Goal: Task Accomplishment & Management: Manage account settings

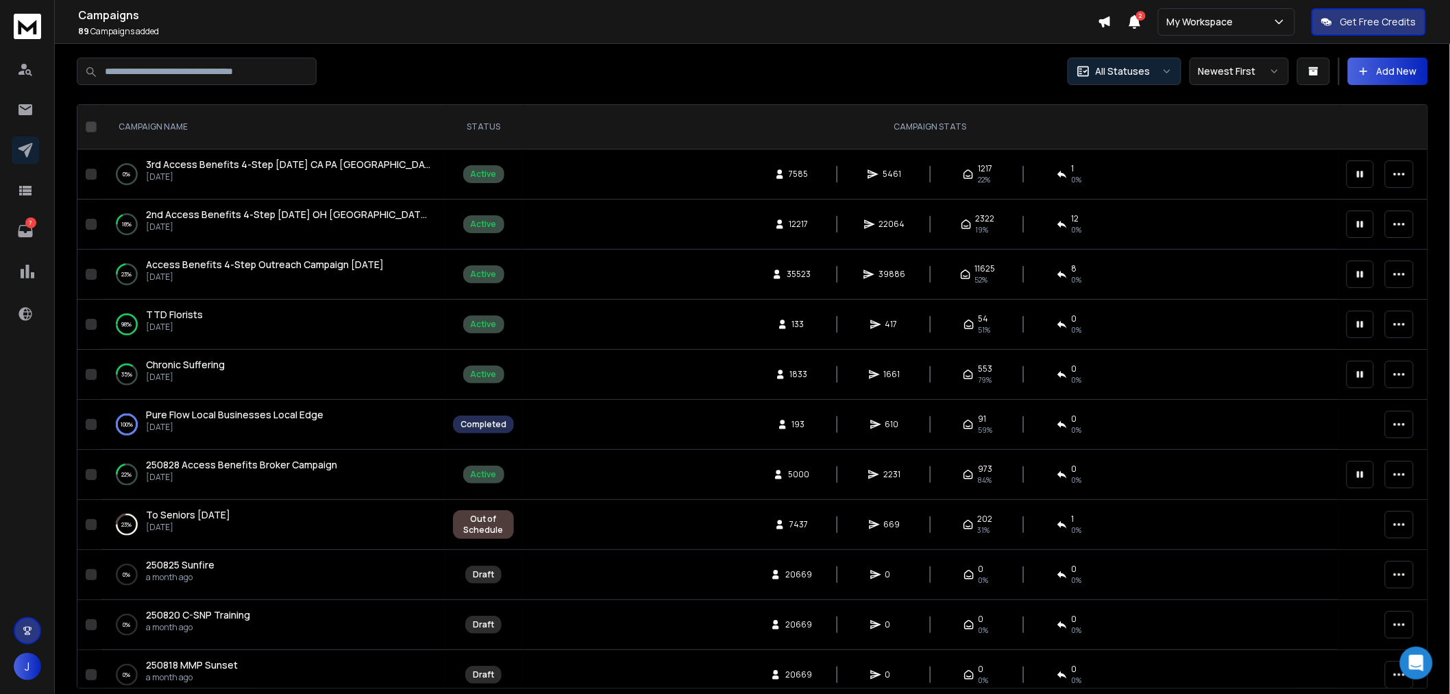
click at [1172, 71] on icon "button" at bounding box center [1167, 71] width 11 height 11
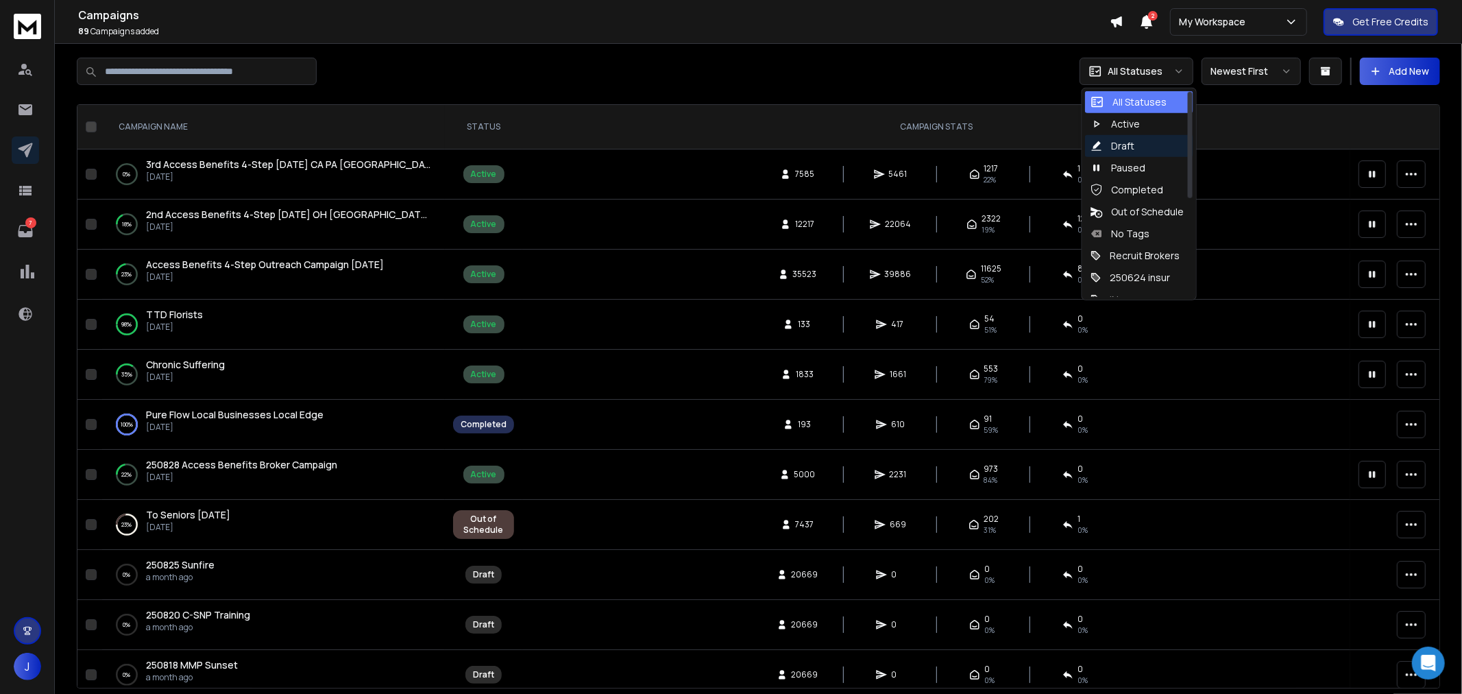
click at [1127, 144] on div "Draft" at bounding box center [1112, 146] width 44 height 14
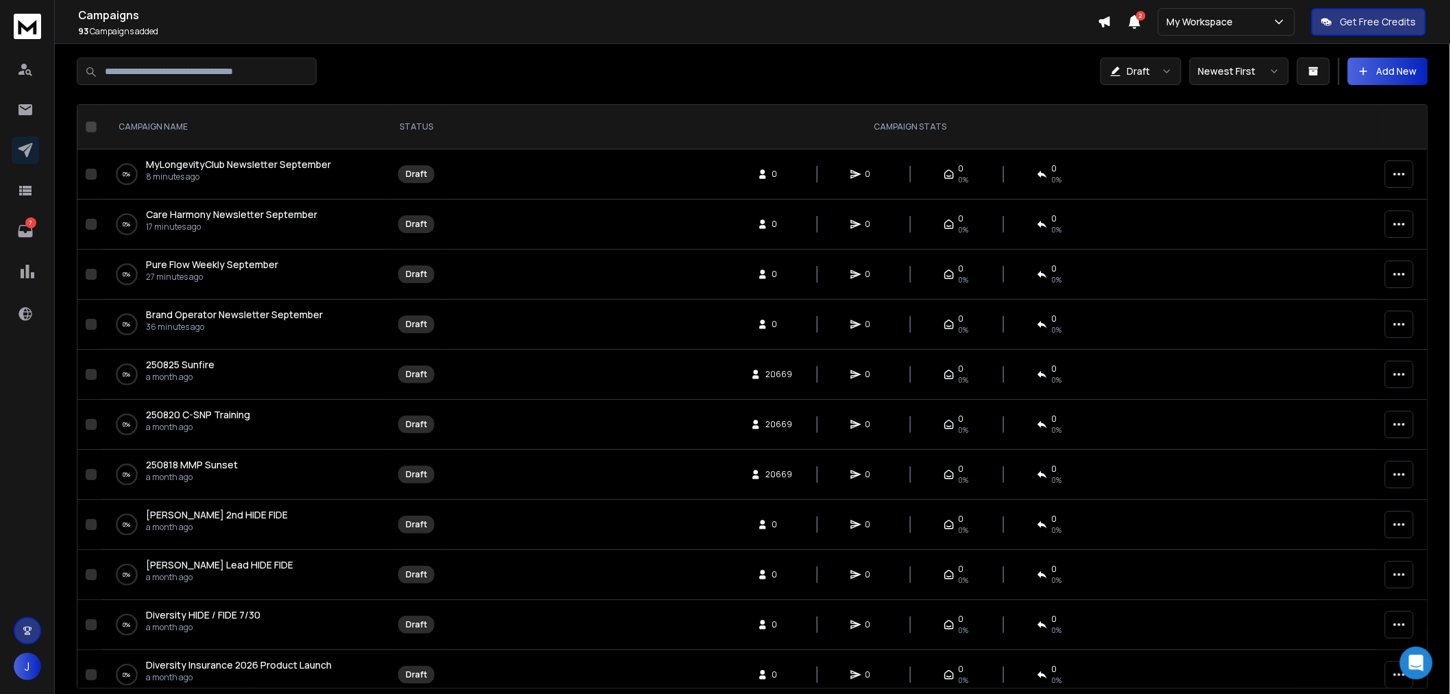
click at [208, 171] on link "MyLongevityClub Newsletter September" at bounding box center [238, 165] width 185 height 14
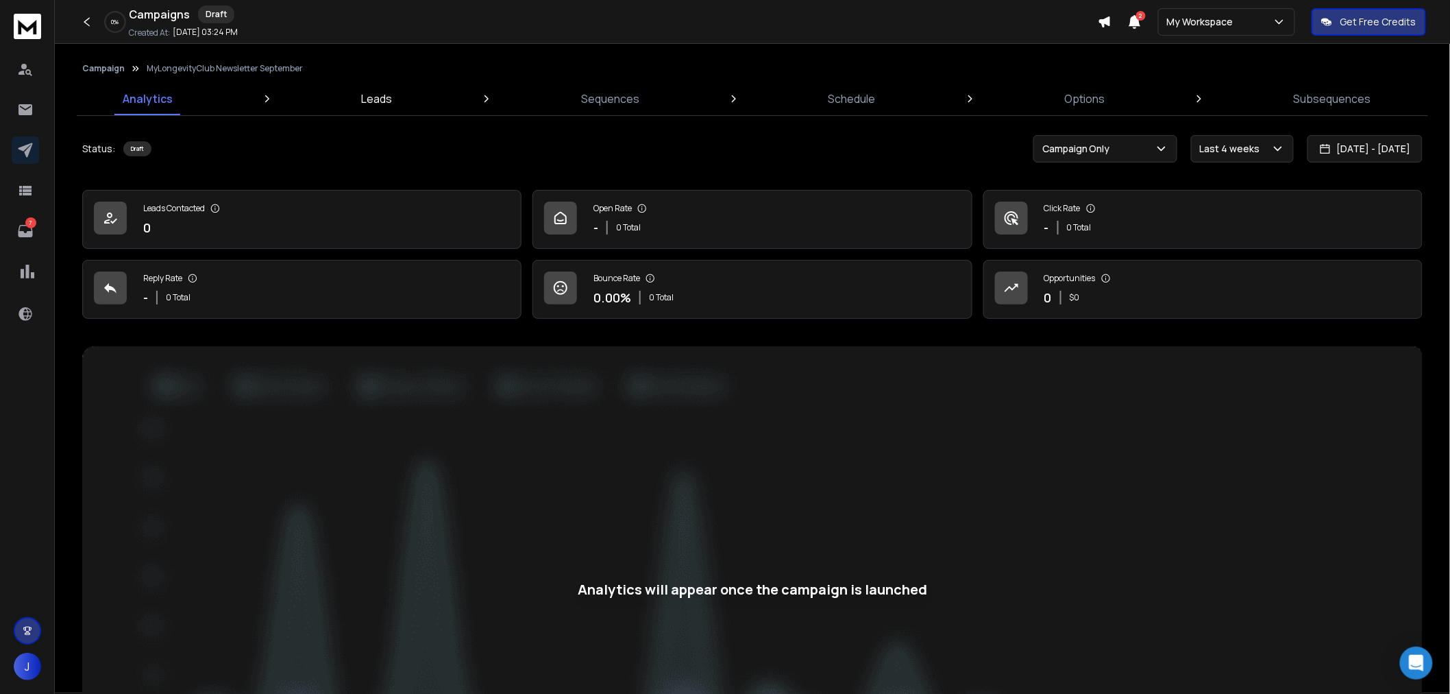
click at [389, 97] on p "Leads" at bounding box center [377, 98] width 31 height 16
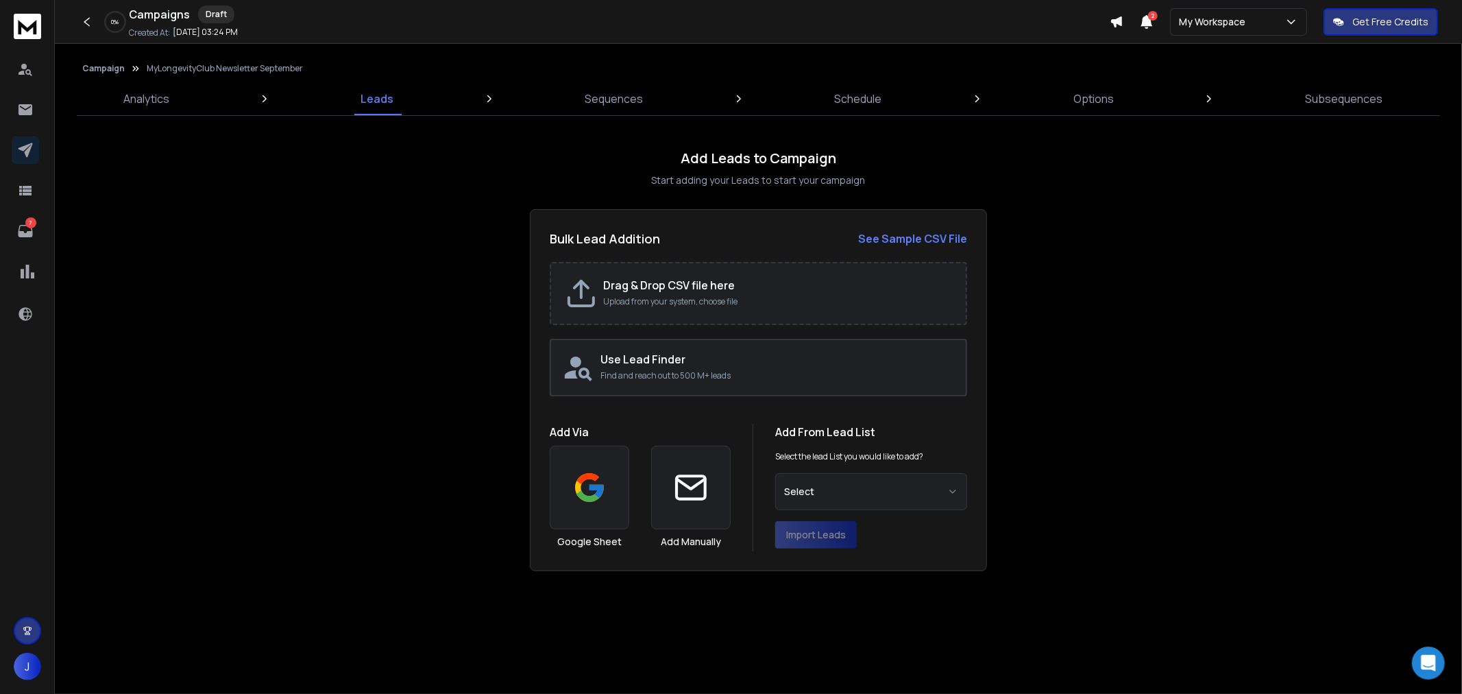
click at [428, 50] on div "Campaign MyLongevityClub Newsletter September Analytics Leads Sequences Schedul…" at bounding box center [758, 317] width 1407 height 546
click at [614, 101] on p "Sequences" at bounding box center [614, 98] width 58 height 16
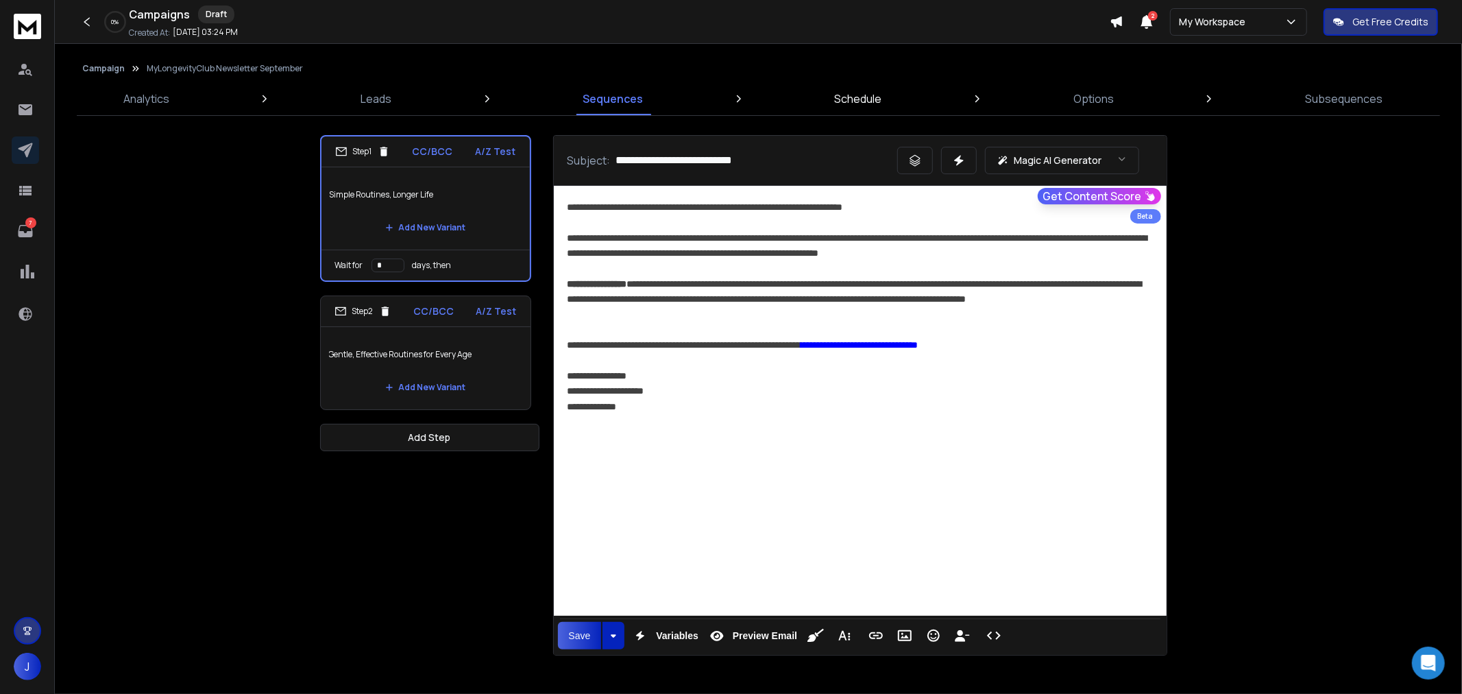
click at [844, 87] on link "Schedule" at bounding box center [859, 98] width 64 height 33
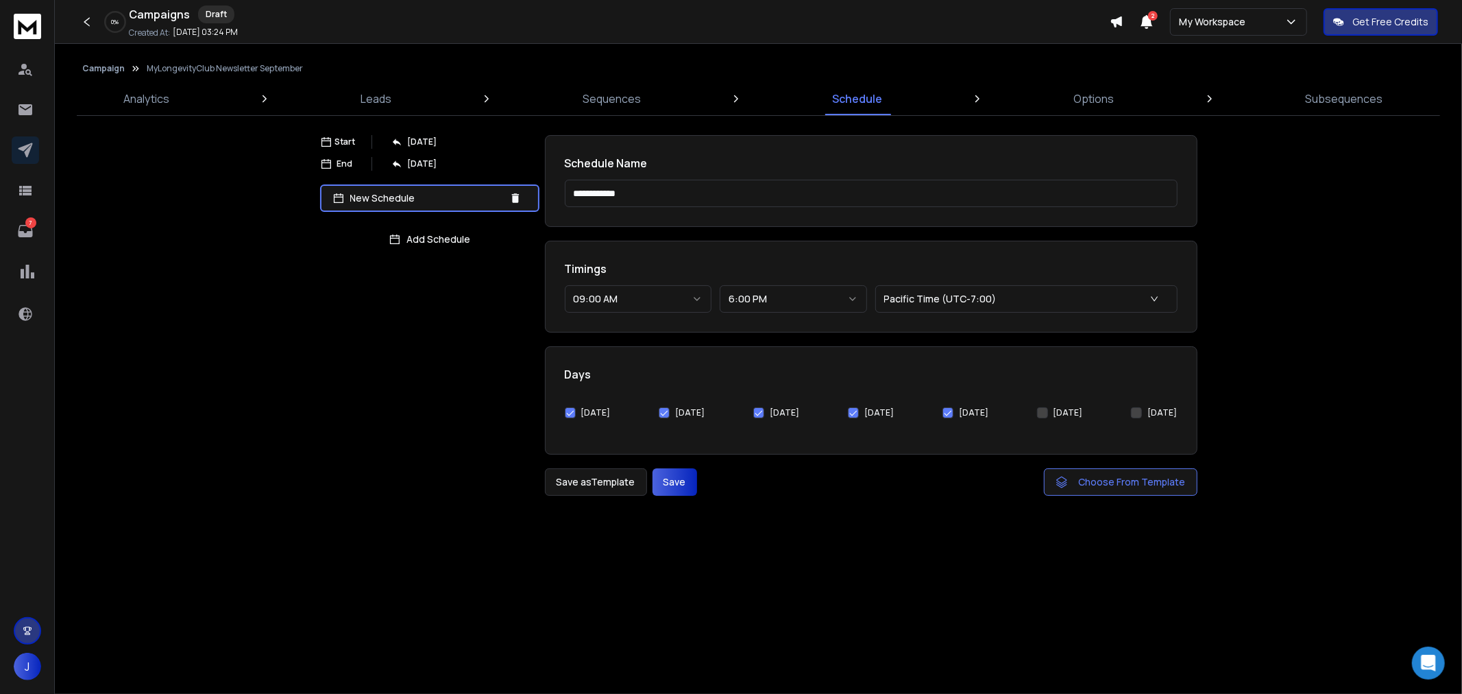
click at [437, 136] on p "[DATE]" at bounding box center [422, 141] width 29 height 11
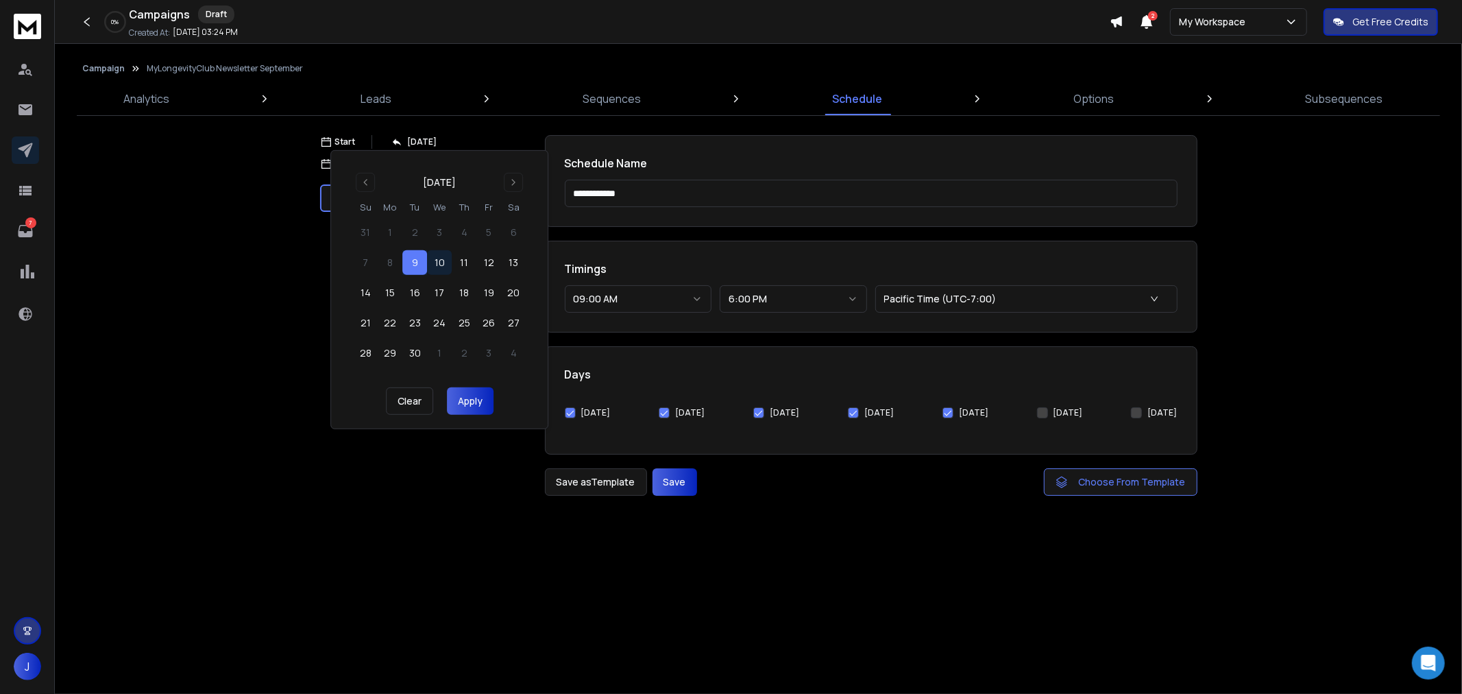
click at [434, 255] on button "10" at bounding box center [439, 262] width 25 height 25
click at [459, 400] on button "Apply" at bounding box center [470, 400] width 47 height 27
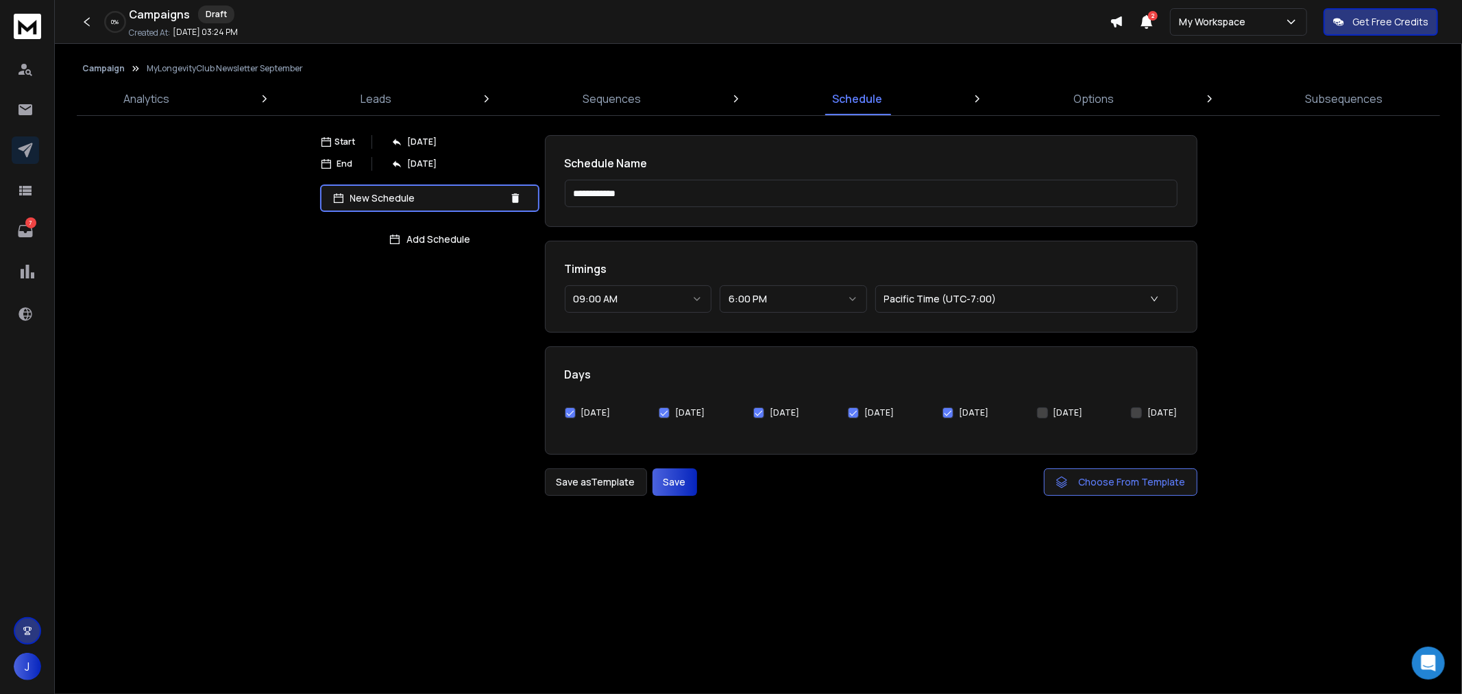
click at [437, 160] on p "[DATE]" at bounding box center [422, 163] width 29 height 11
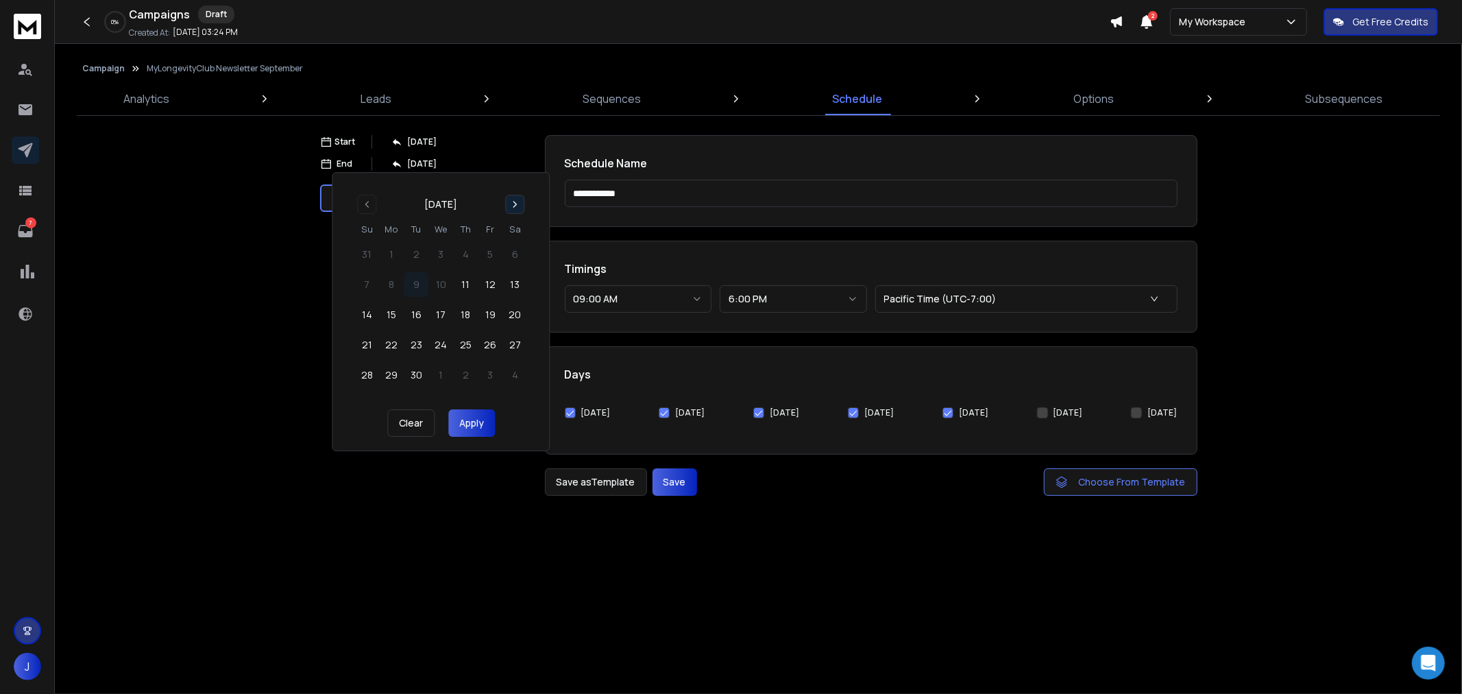
click at [517, 209] on icon "Go to next month" at bounding box center [514, 204] width 11 height 11
click at [459, 278] on button "9" at bounding box center [465, 284] width 25 height 25
click at [461, 425] on button "Apply" at bounding box center [471, 422] width 47 height 27
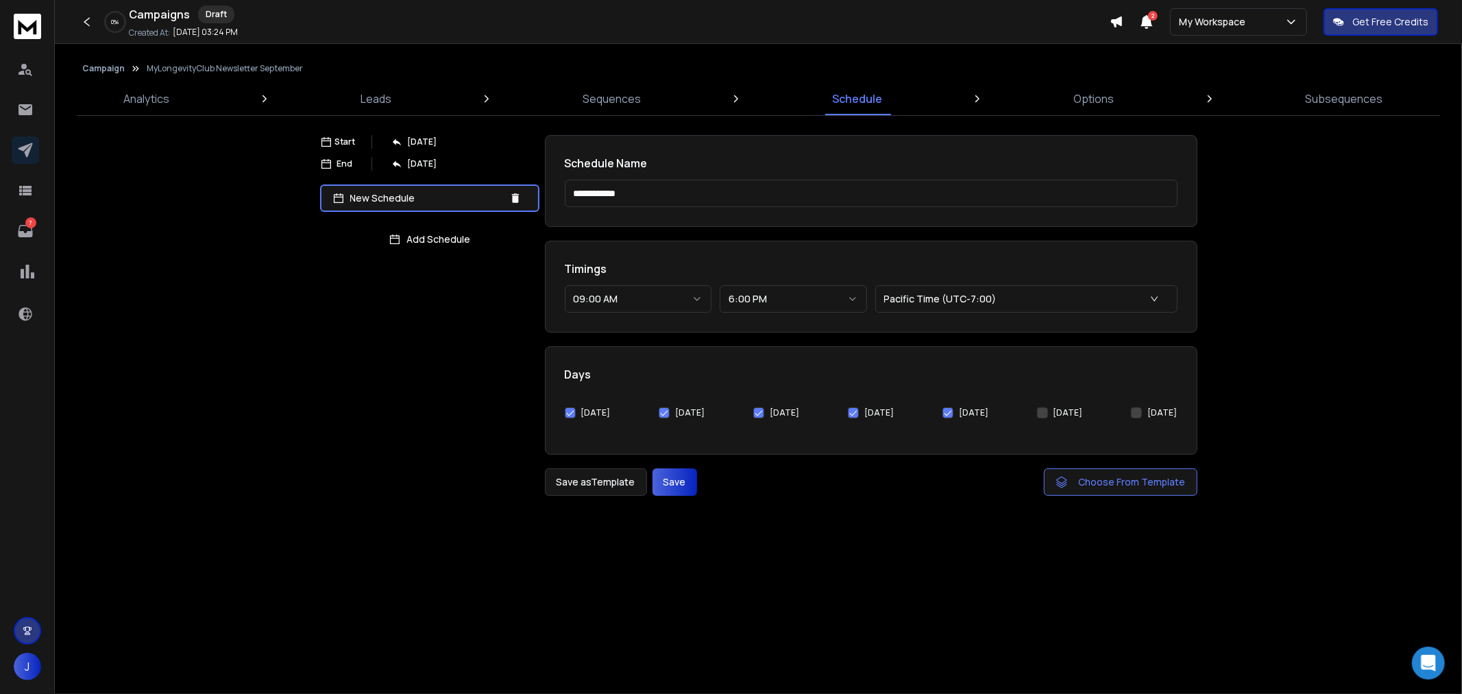
click at [661, 482] on button "Save" at bounding box center [675, 481] width 45 height 27
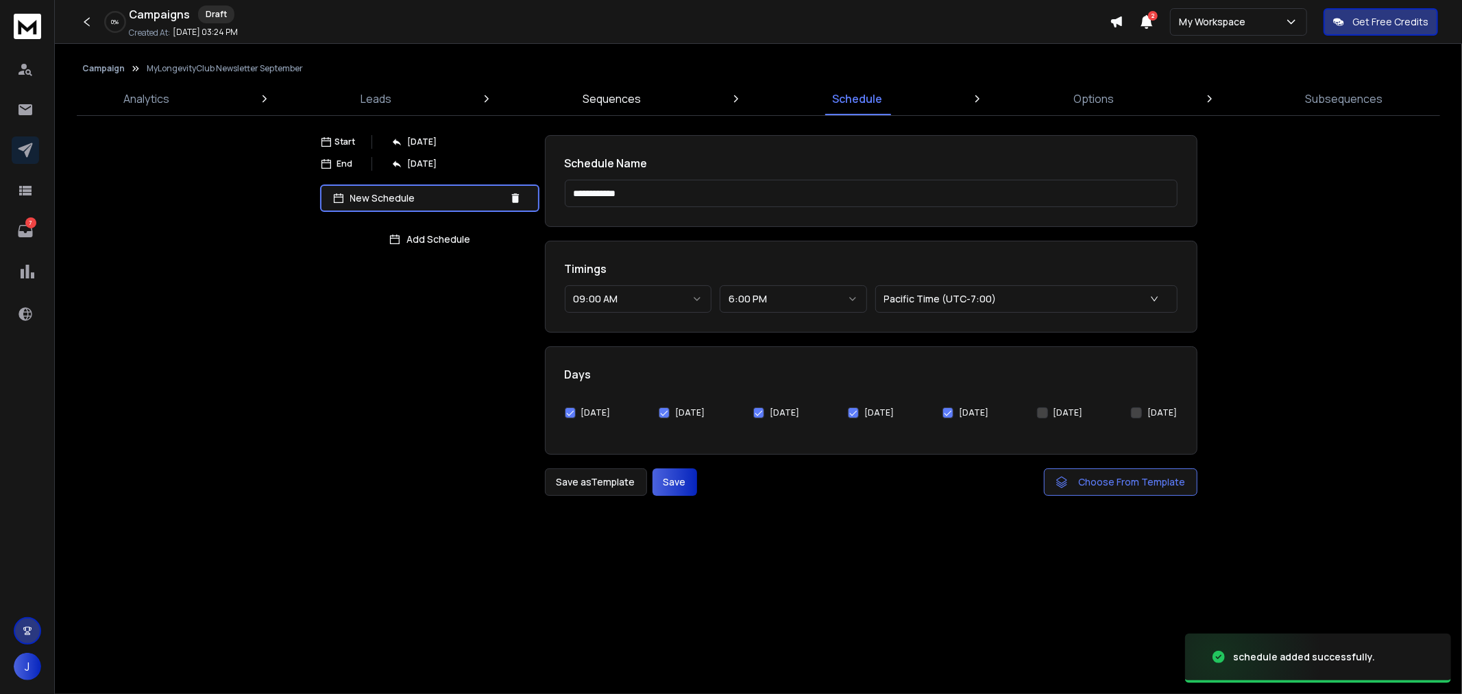
click at [620, 94] on p "Sequences" at bounding box center [612, 98] width 58 height 16
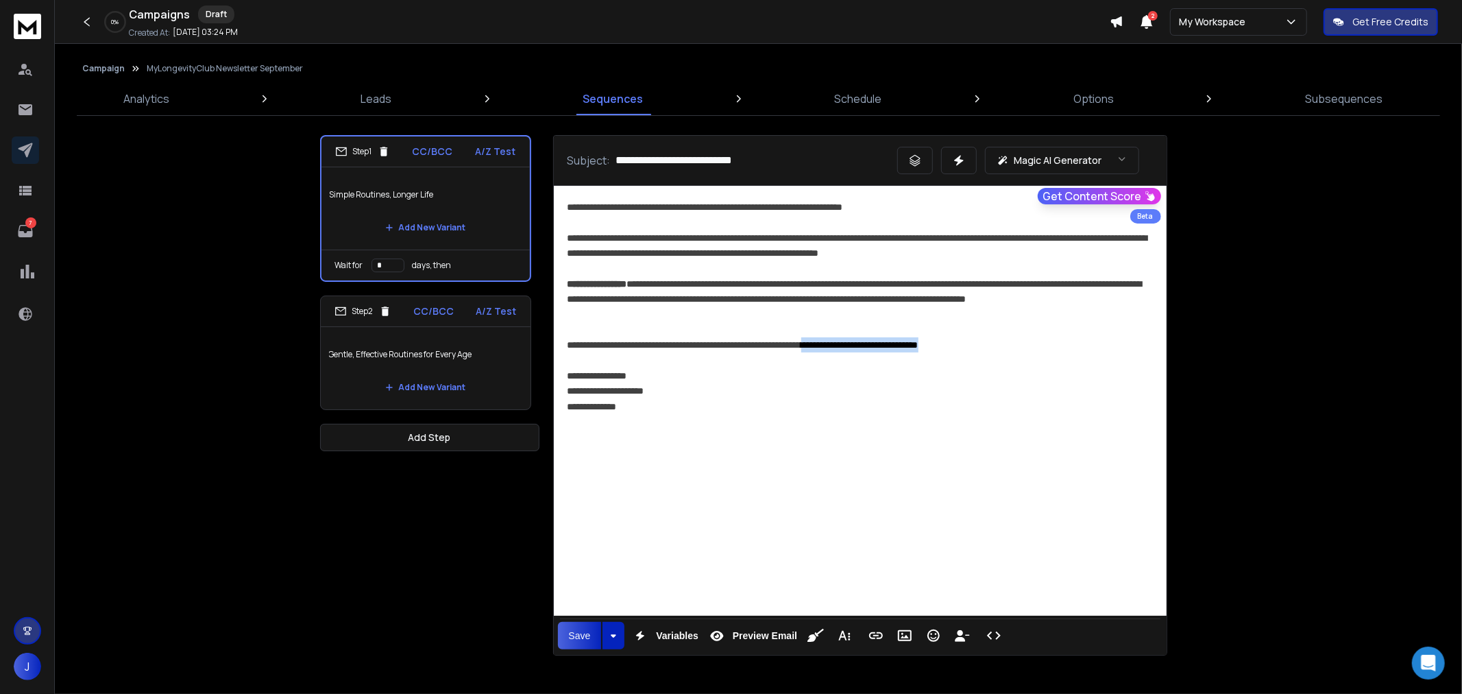
drag, startPoint x: 1008, startPoint y: 344, endPoint x: 857, endPoint y: 341, distance: 150.8
click at [857, 341] on div "**********" at bounding box center [860, 344] width 585 height 15
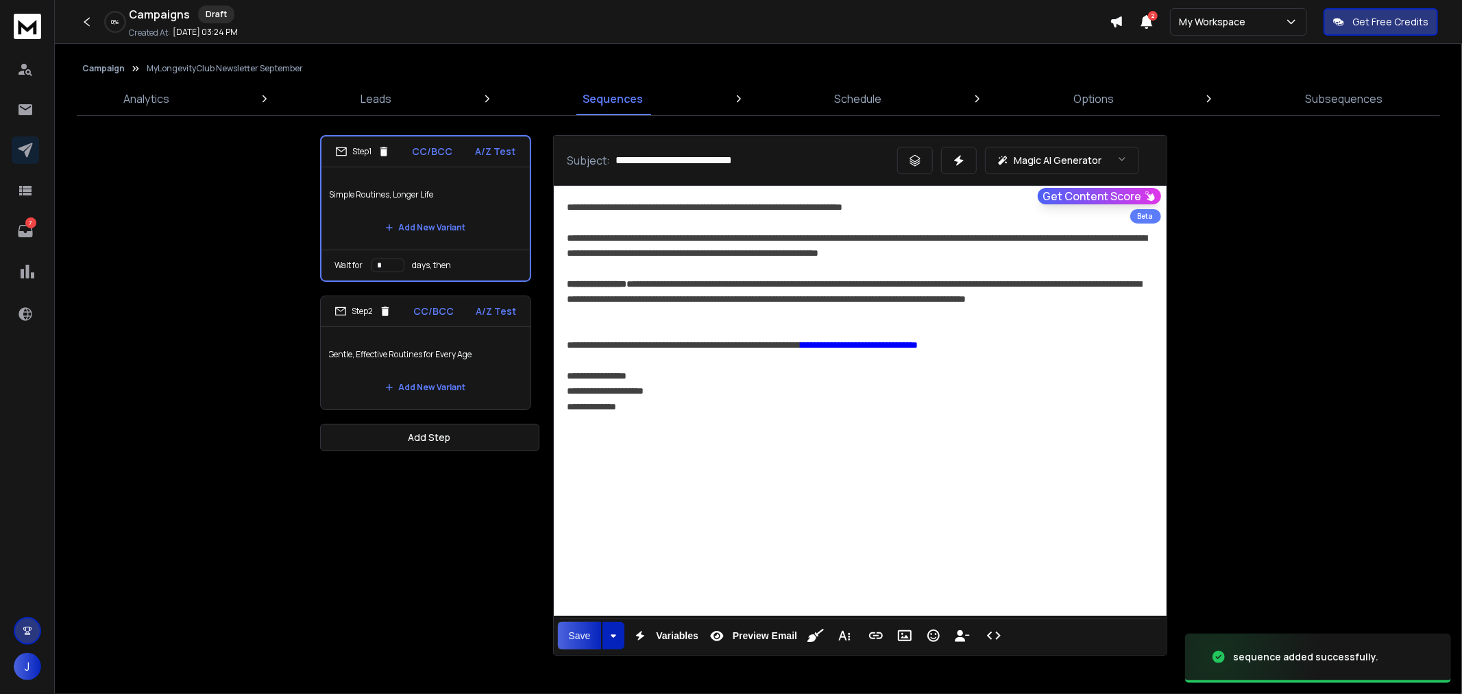
click at [451, 339] on p "Gentle, Effective Routines for Every Age" at bounding box center [425, 354] width 193 height 38
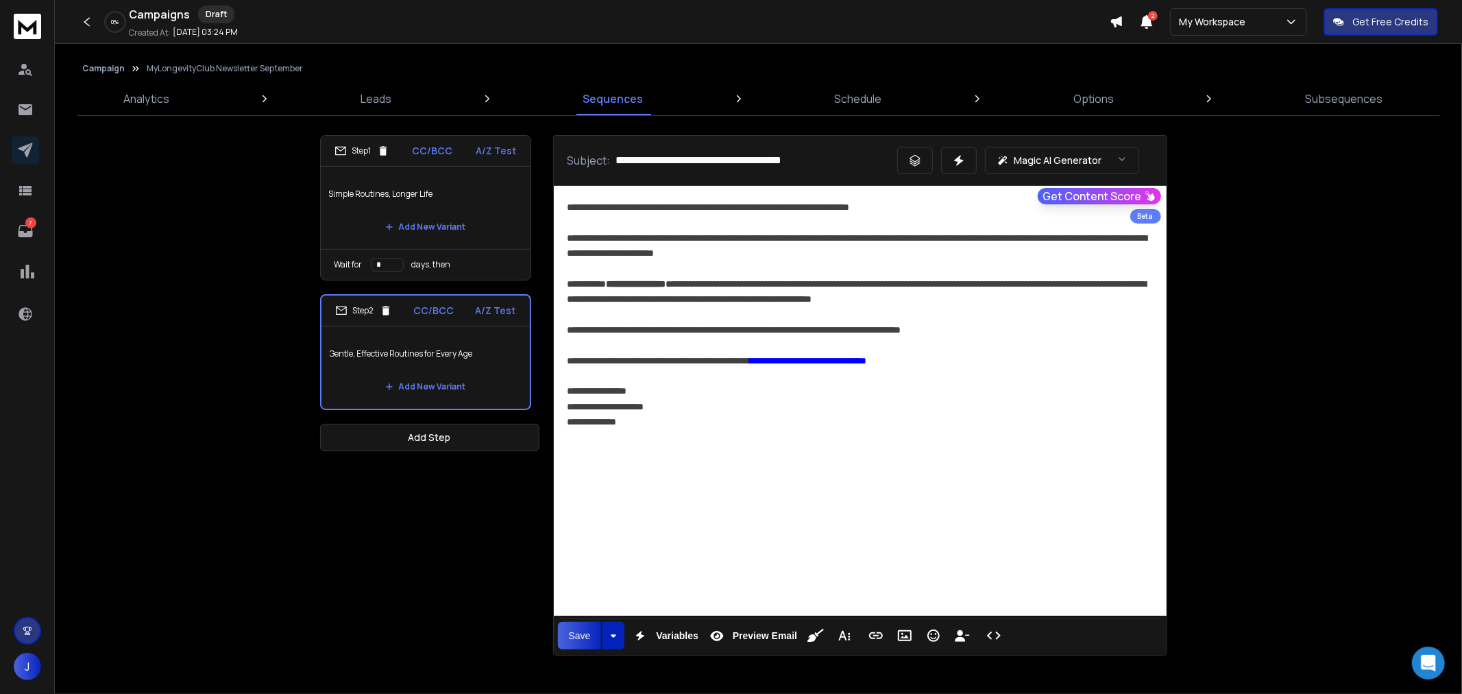
click at [459, 206] on p "Simple Routines, Longer Life" at bounding box center [425, 194] width 193 height 38
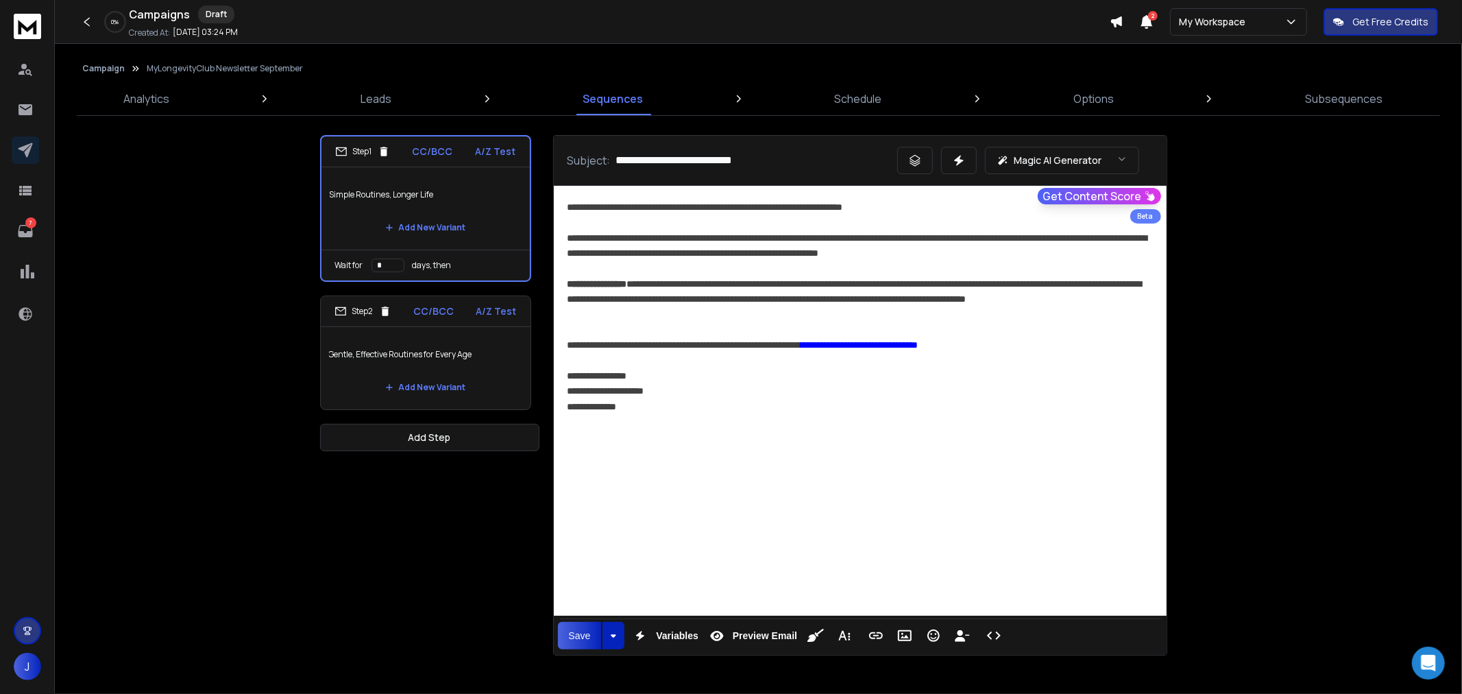
click at [425, 359] on p "Gentle, Effective Routines for Every Age" at bounding box center [425, 354] width 193 height 38
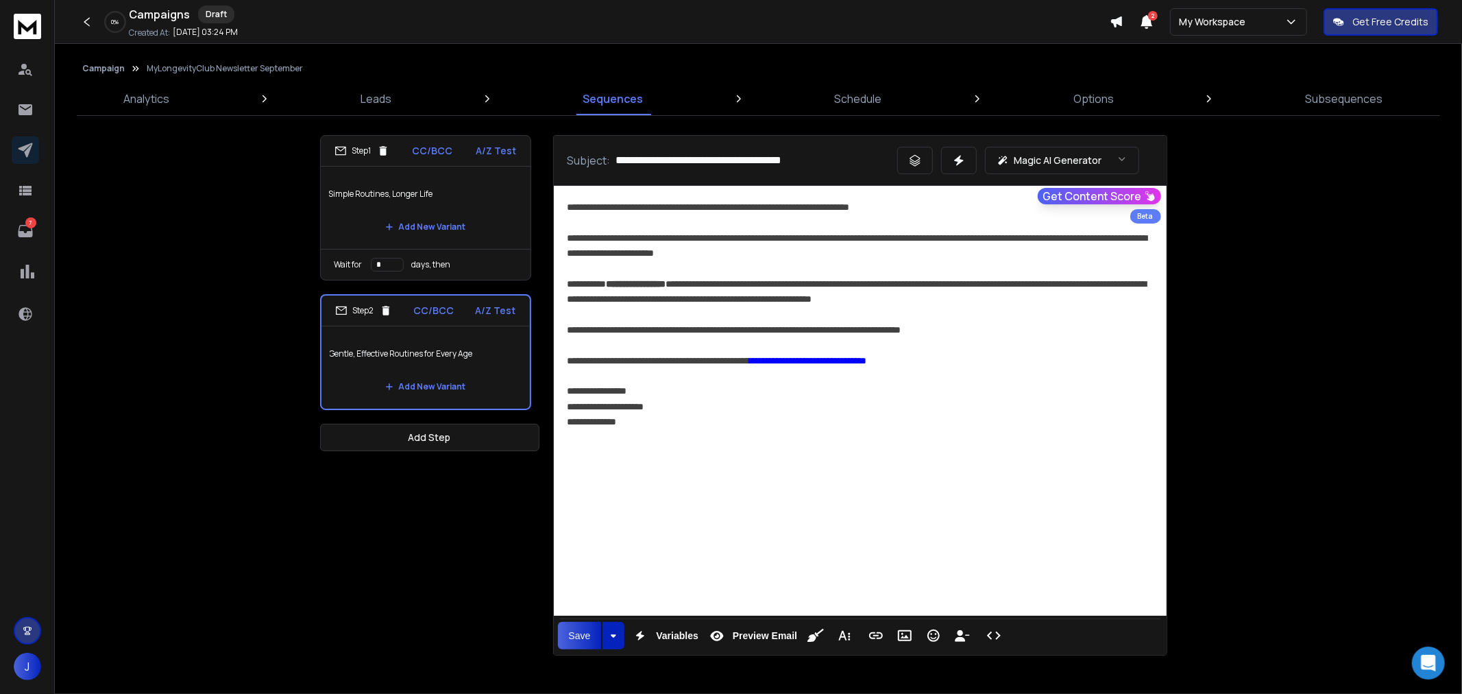
click at [365, 199] on p "Simple Routines, Longer Life" at bounding box center [425, 194] width 193 height 38
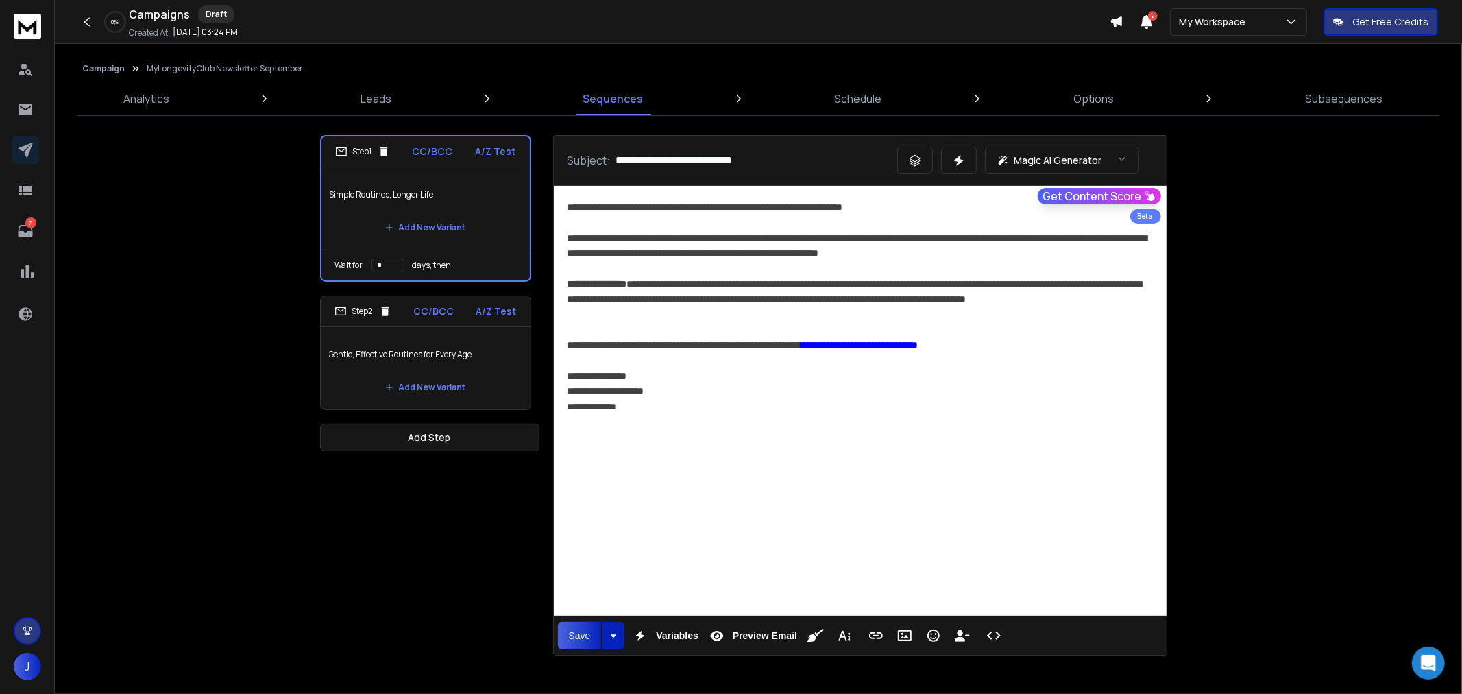
click at [441, 352] on p "Gentle, Effective Routines for Every Age" at bounding box center [425, 354] width 193 height 38
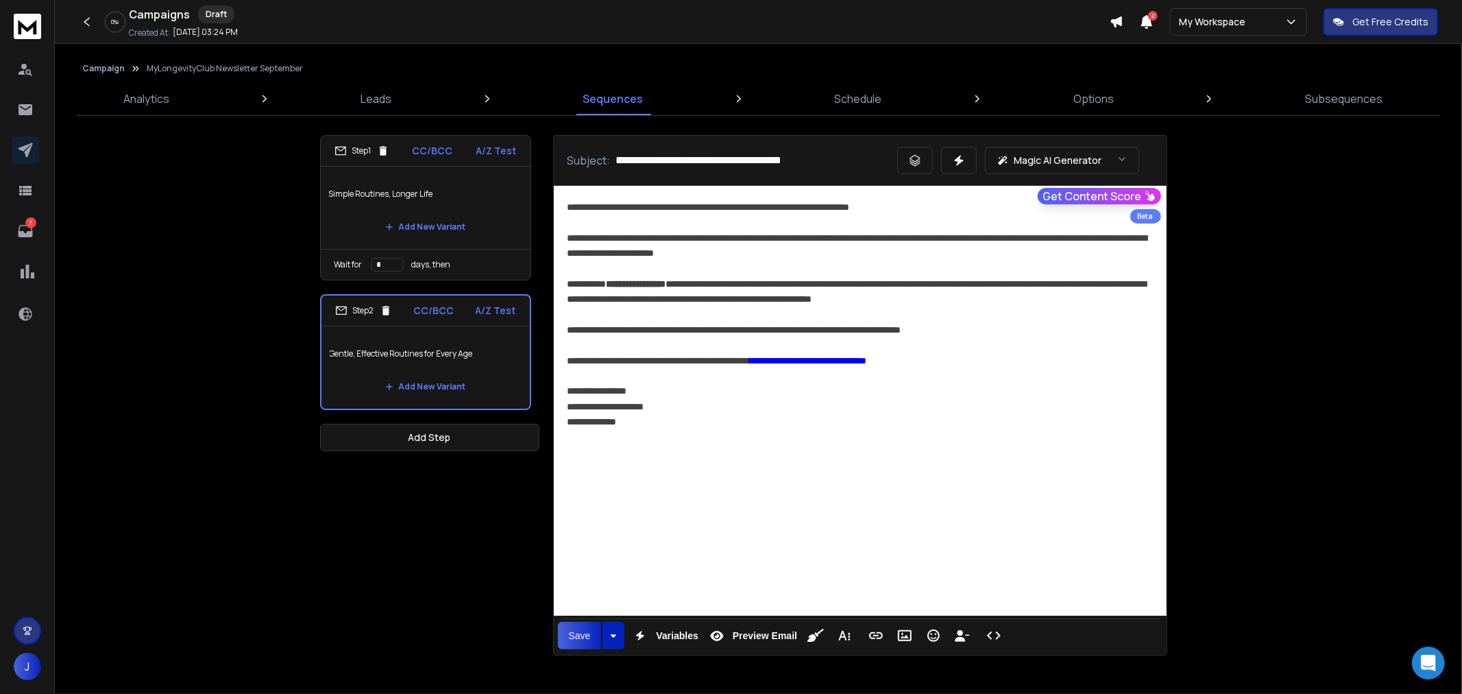
click at [480, 201] on p "Simple Routines, Longer Life" at bounding box center [425, 194] width 193 height 38
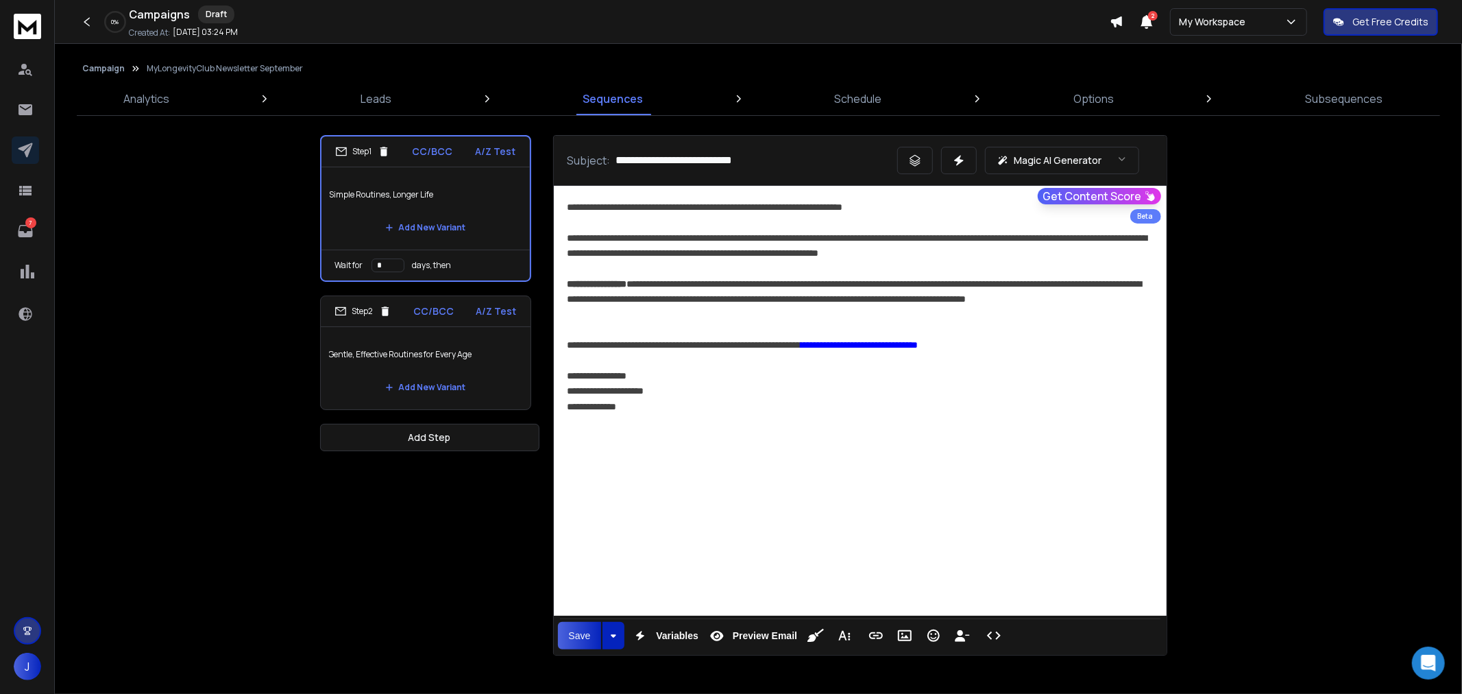
click at [491, 345] on p "Gentle, Effective Routines for Every Age" at bounding box center [425, 354] width 193 height 38
type input "**********"
